Goal: Task Accomplishment & Management: Manage account settings

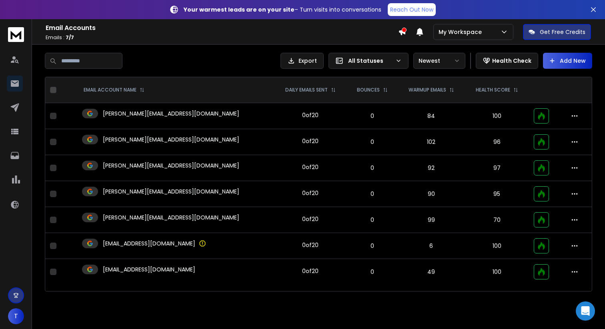
click at [534, 217] on div at bounding box center [541, 219] width 15 height 15
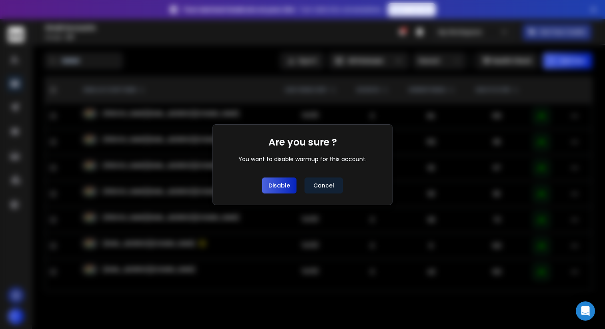
click at [322, 185] on button "Cancel" at bounding box center [323, 186] width 38 height 16
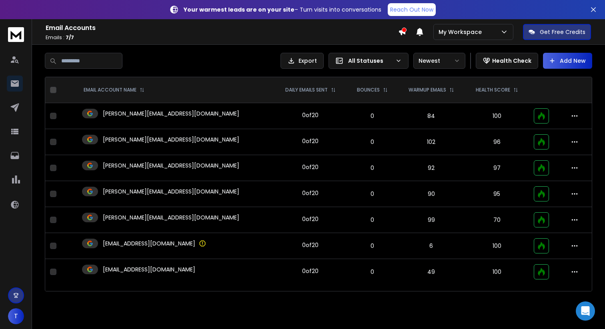
click at [540, 219] on icon at bounding box center [541, 220] width 7 height 8
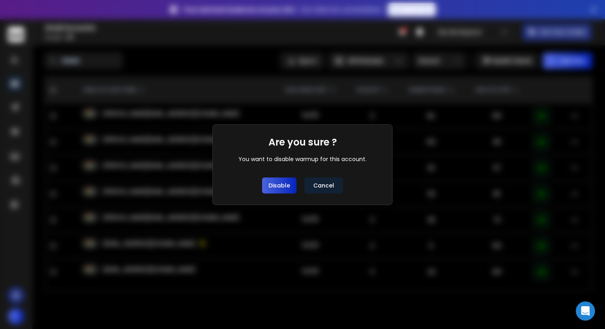
click at [278, 184] on button "Disable" at bounding box center [279, 186] width 34 height 16
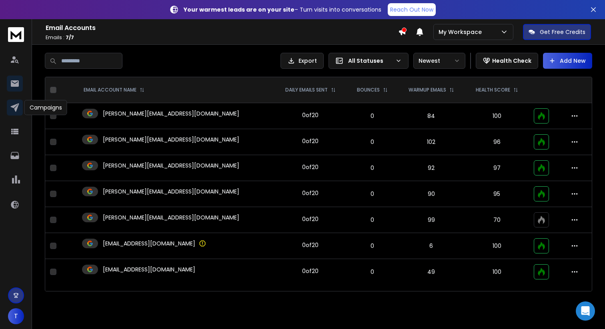
click at [14, 108] on icon at bounding box center [14, 107] width 8 height 8
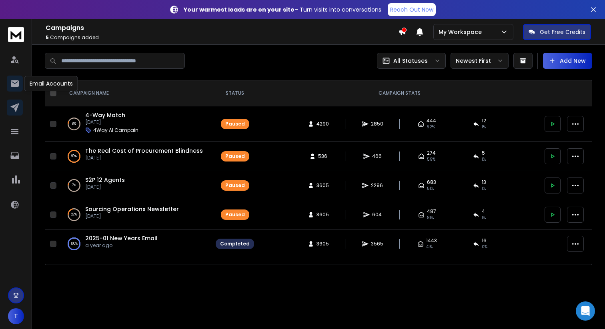
click at [14, 82] on icon at bounding box center [15, 83] width 8 height 6
